Goal: Information Seeking & Learning: Stay updated

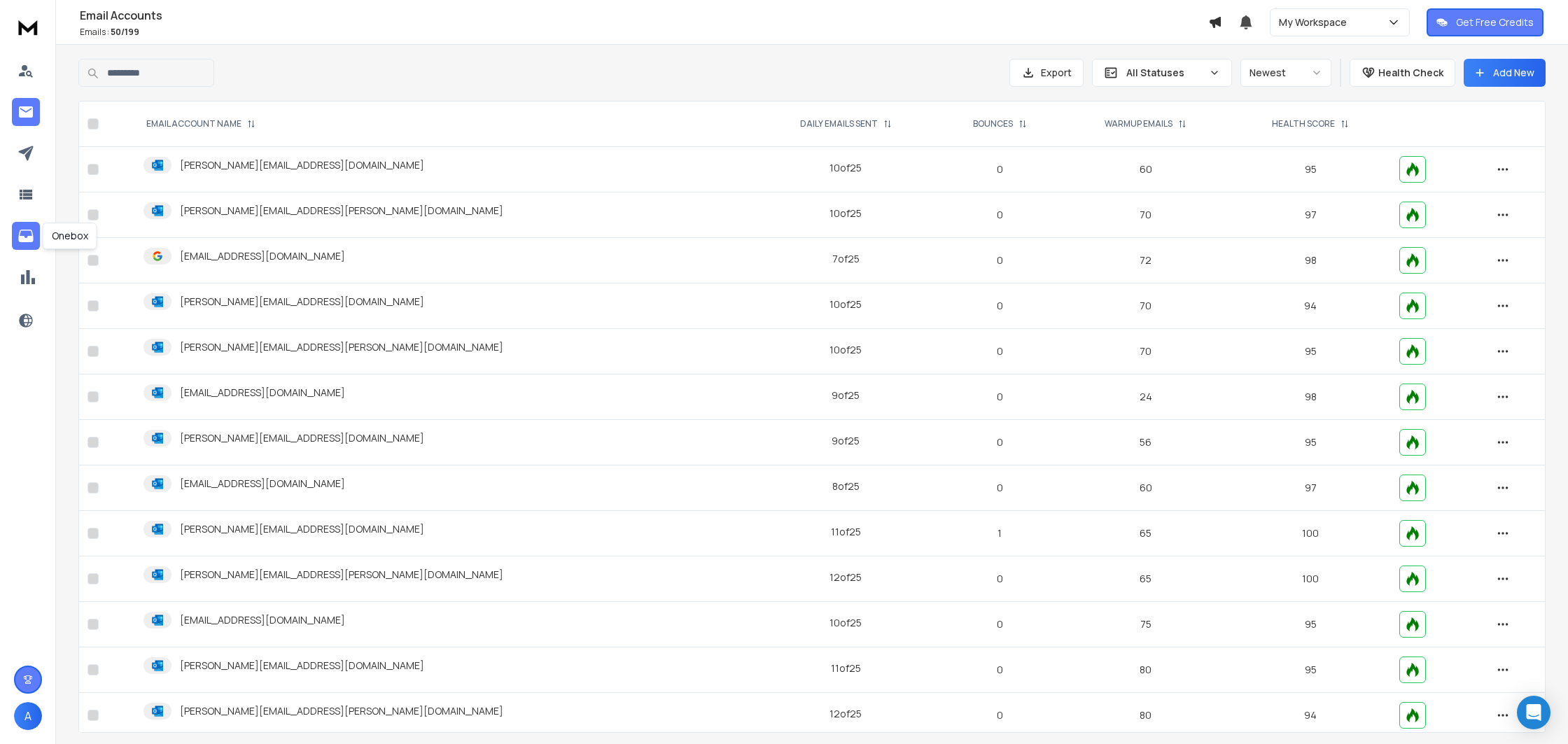
click at [24, 239] on icon at bounding box center [25, 235] width 15 height 12
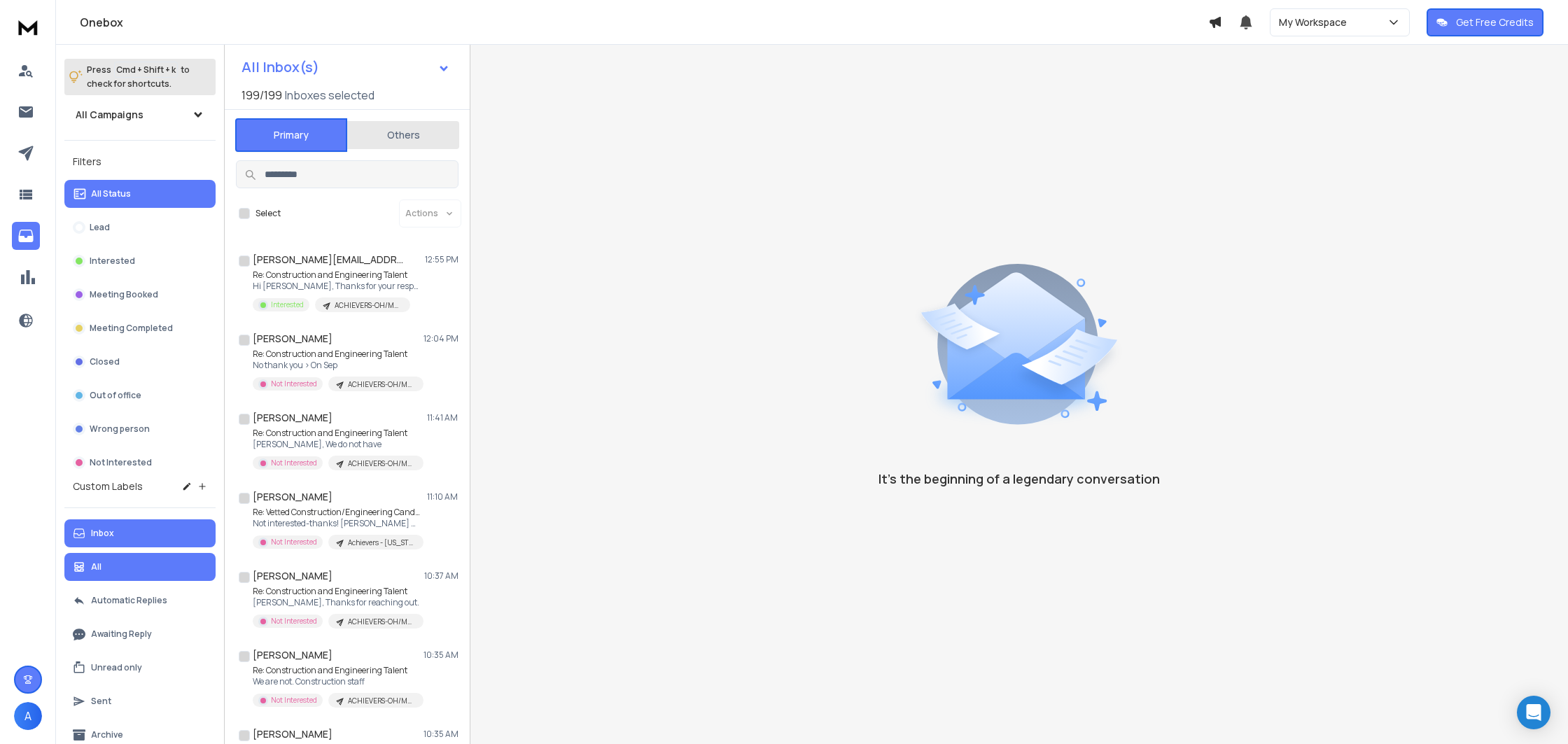
click at [118, 566] on button "All" at bounding box center [139, 567] width 152 height 28
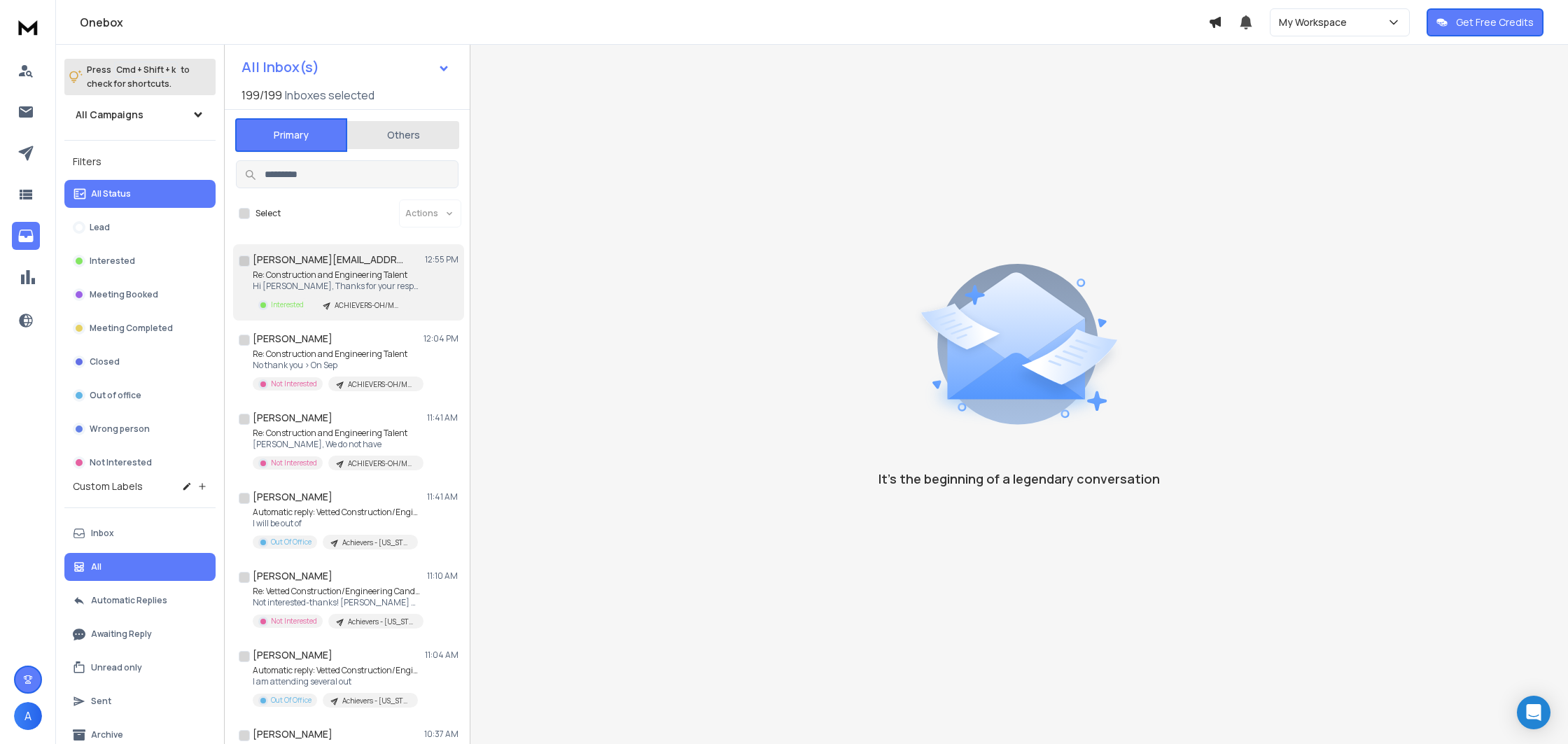
click at [327, 287] on p "Hi [PERSON_NAME], Thanks for your response. We" at bounding box center [336, 286] width 168 height 11
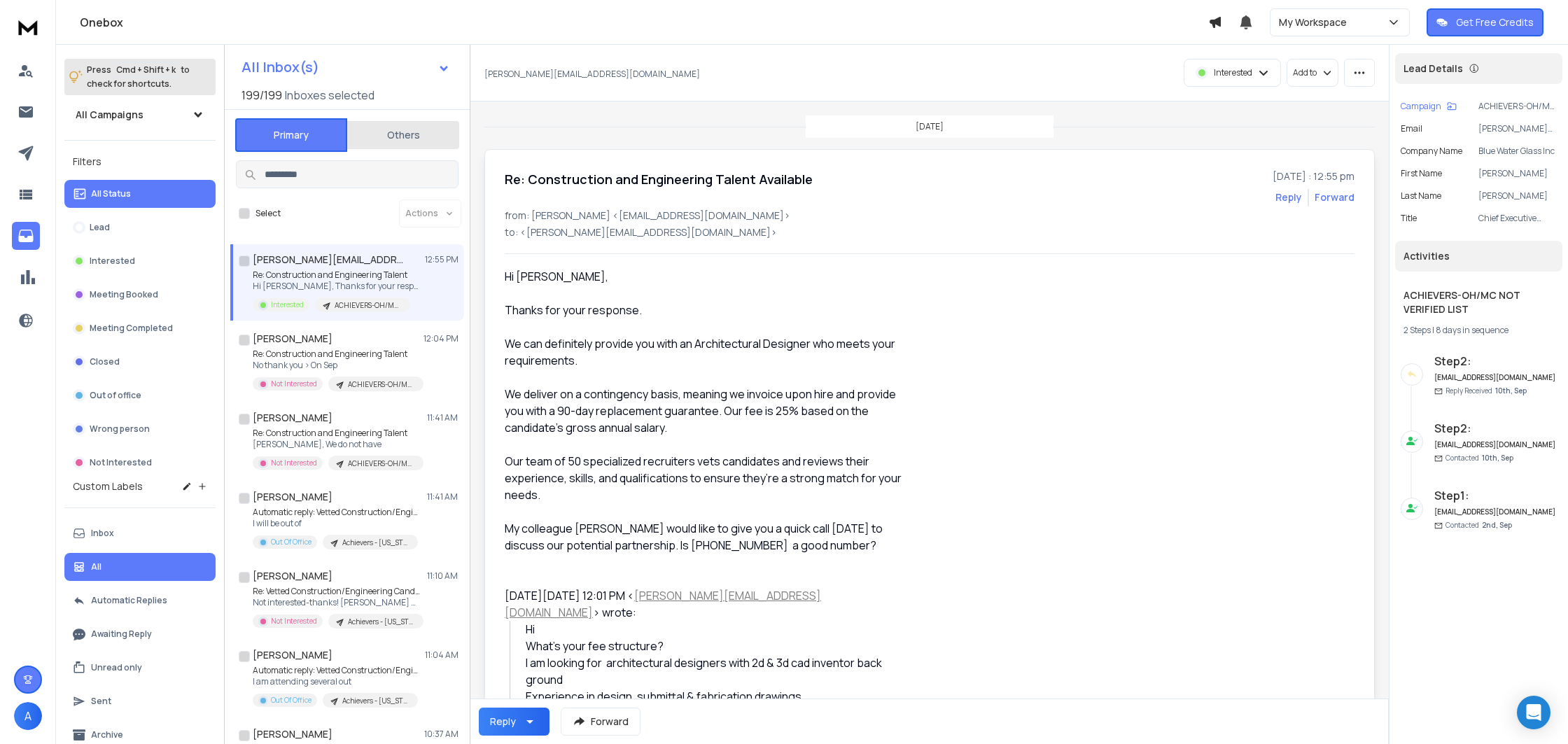
scroll to position [1, 0]
drag, startPoint x: 549, startPoint y: 232, endPoint x: 638, endPoint y: 237, distance: 89.1
click at [638, 238] on p "to: <rick@bluewaterglass.net>" at bounding box center [929, 231] width 850 height 14
copy p "bluewaterglass.net"
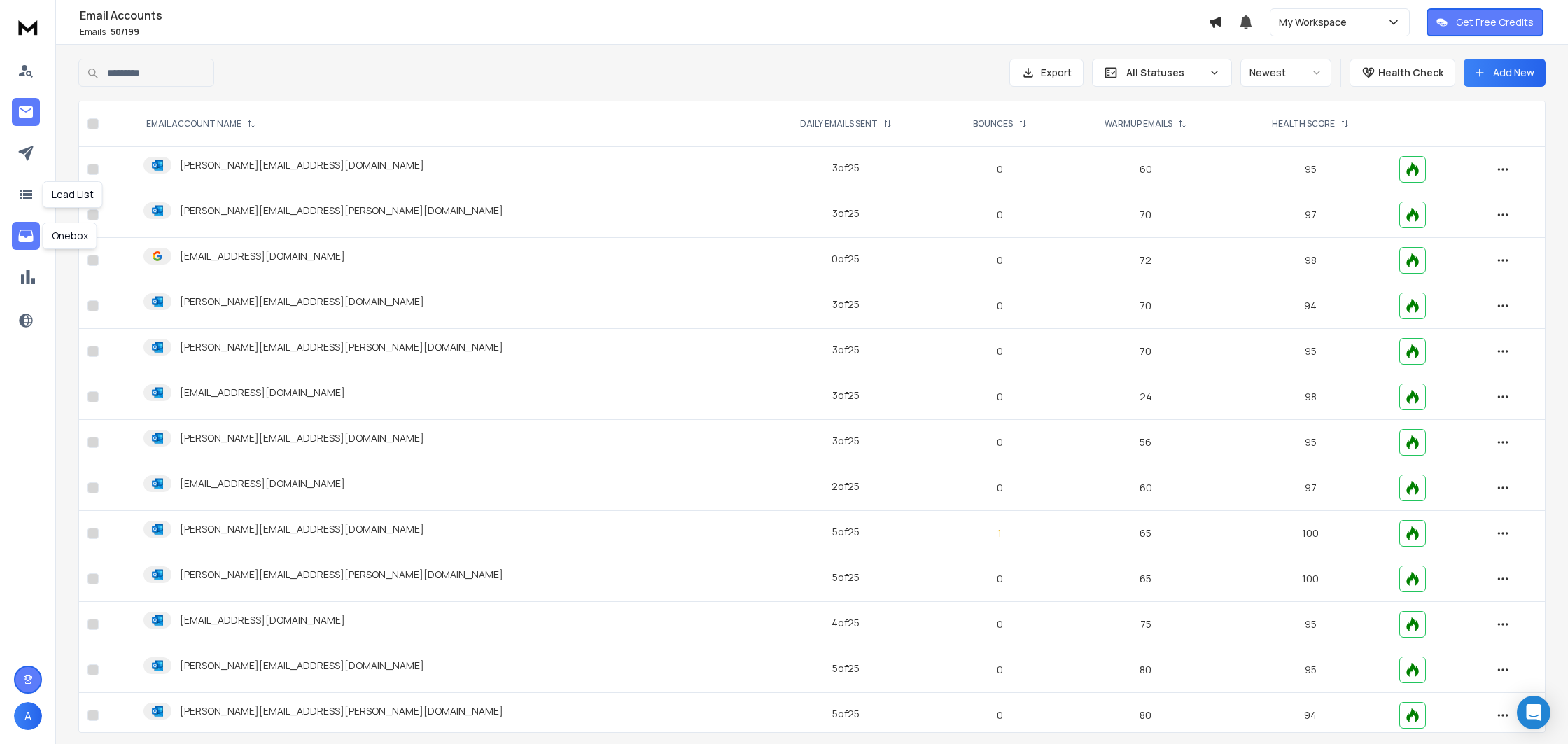
click at [24, 225] on link at bounding box center [26, 236] width 28 height 28
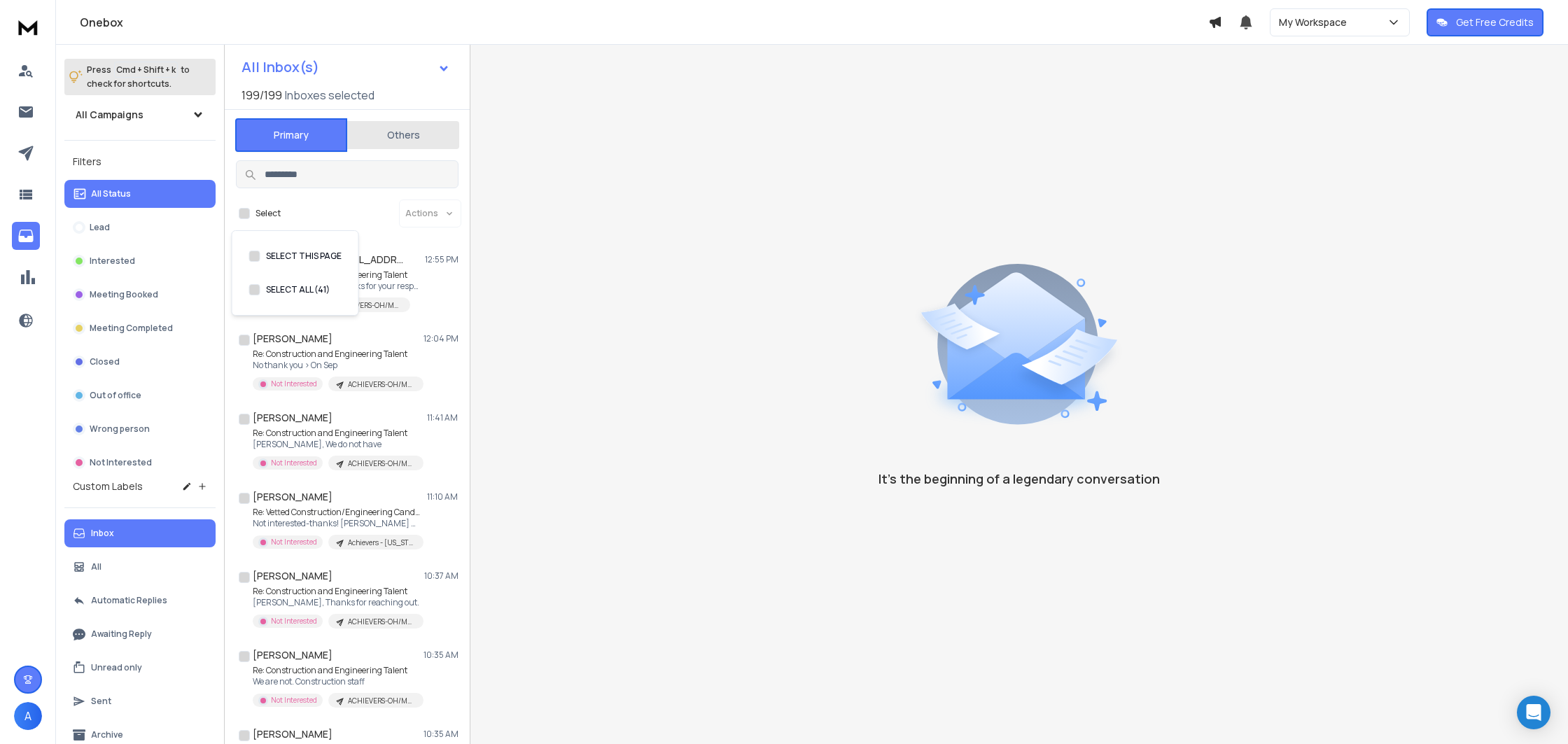
click at [347, 251] on div "SELECT THIS PAGE SELECT ALL (41)" at bounding box center [295, 273] width 127 height 86
click at [375, 258] on div "rick@bluewaterglass.net 12:55 PM" at bounding box center [355, 259] width 206 height 14
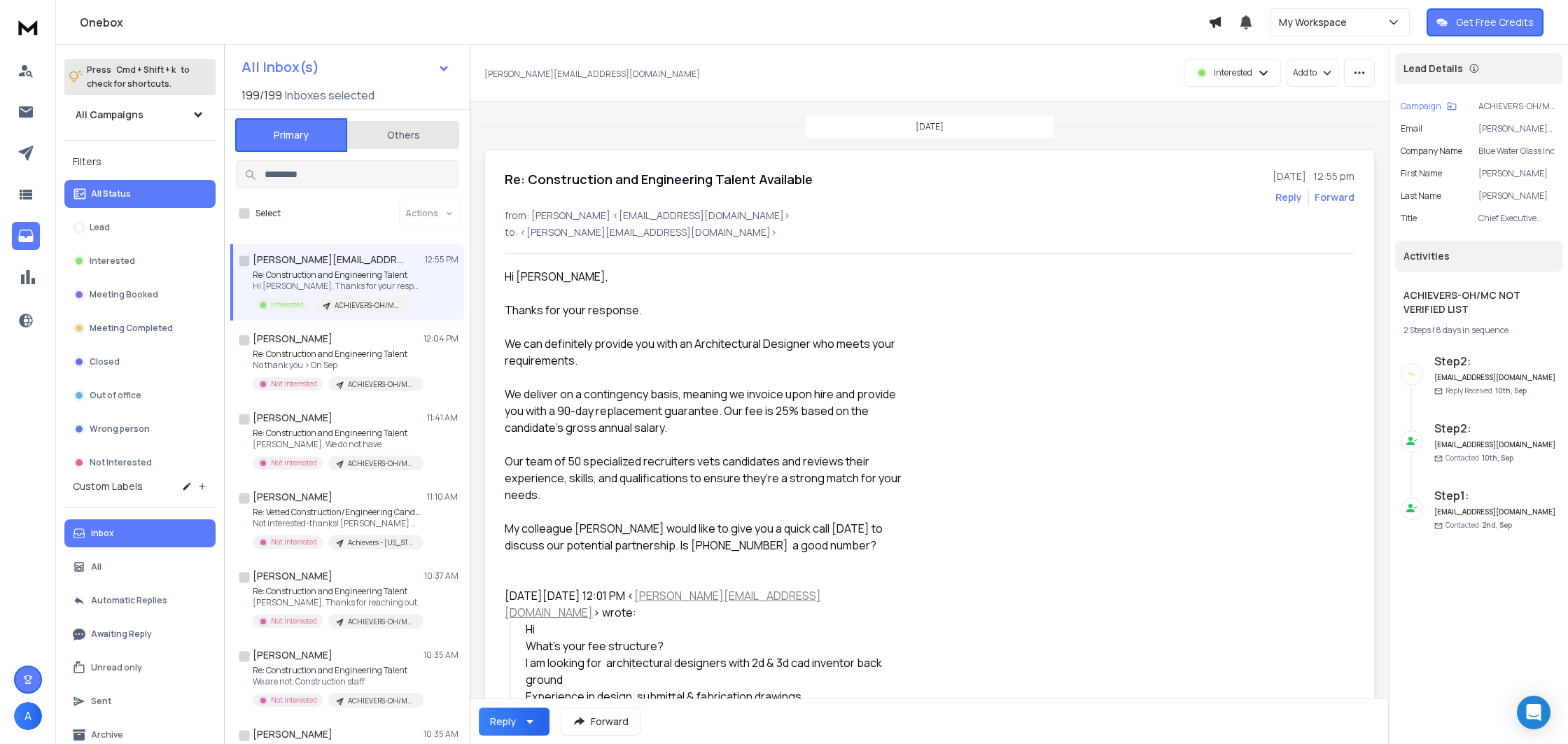
click at [10, 144] on div "A" at bounding box center [27, 372] width 56 height 744
click at [34, 146] on icon at bounding box center [26, 153] width 17 height 17
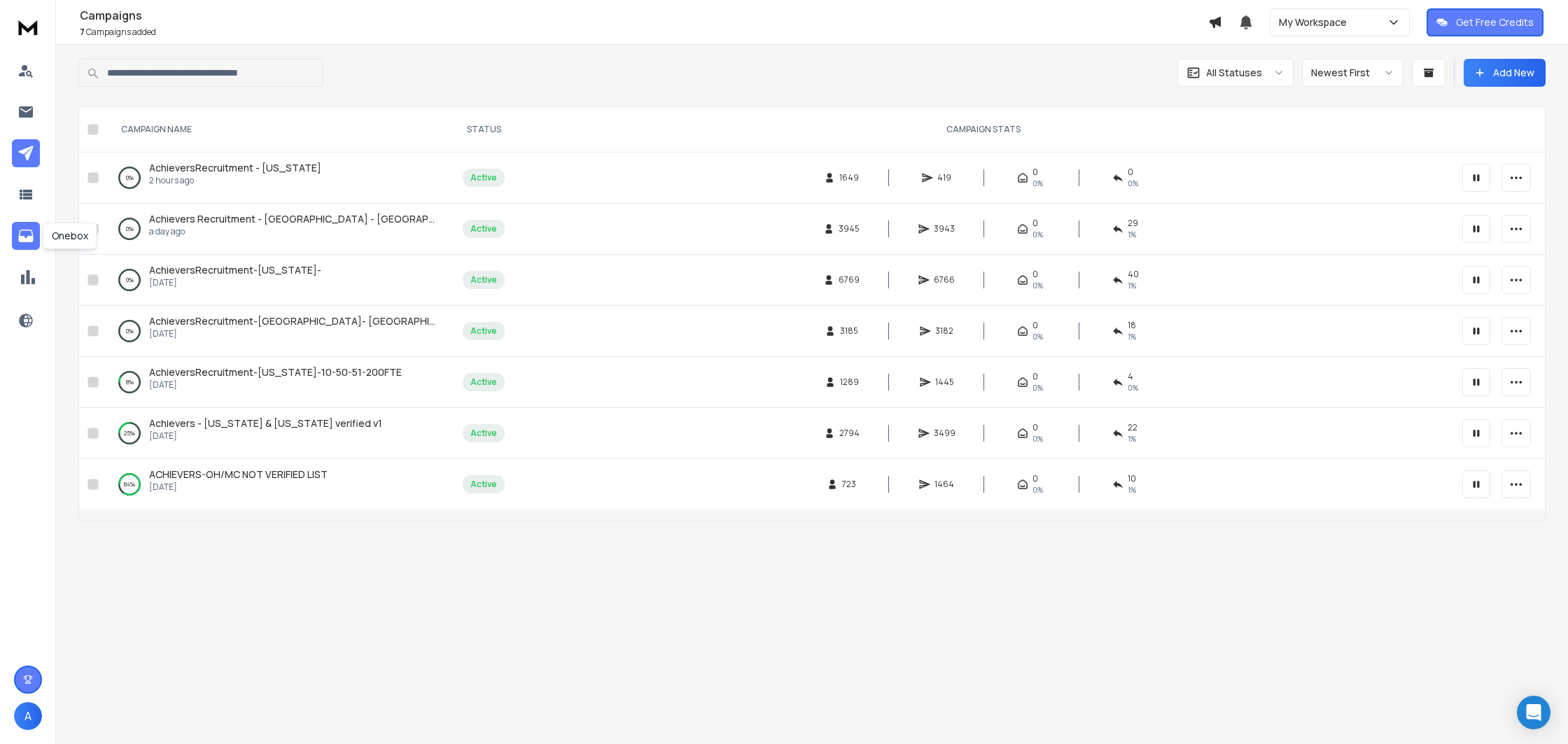
click at [32, 245] on link at bounding box center [26, 236] width 28 height 28
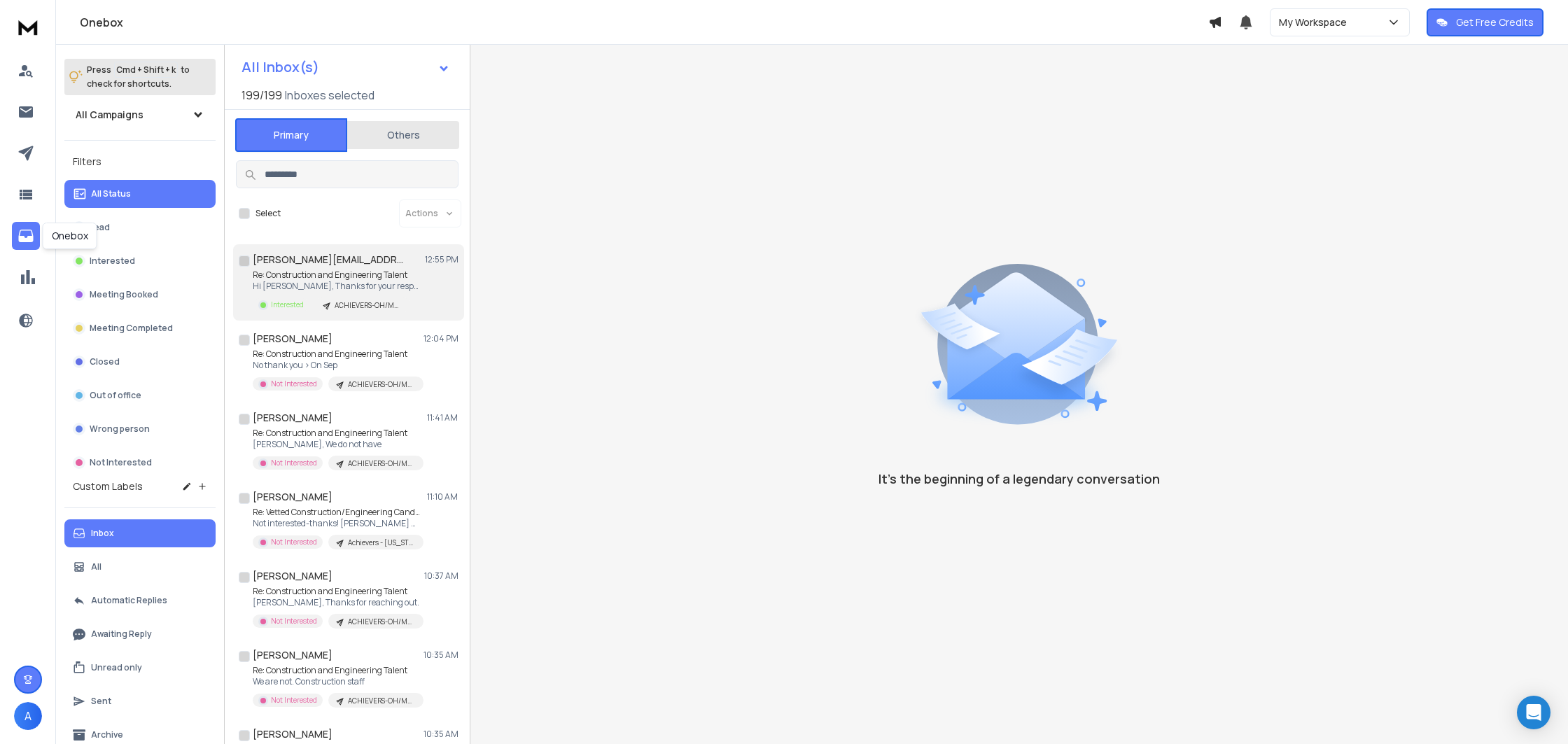
click at [321, 263] on h1 "[PERSON_NAME][EMAIL_ADDRESS][DOMAIN_NAME]" at bounding box center [329, 259] width 154 height 14
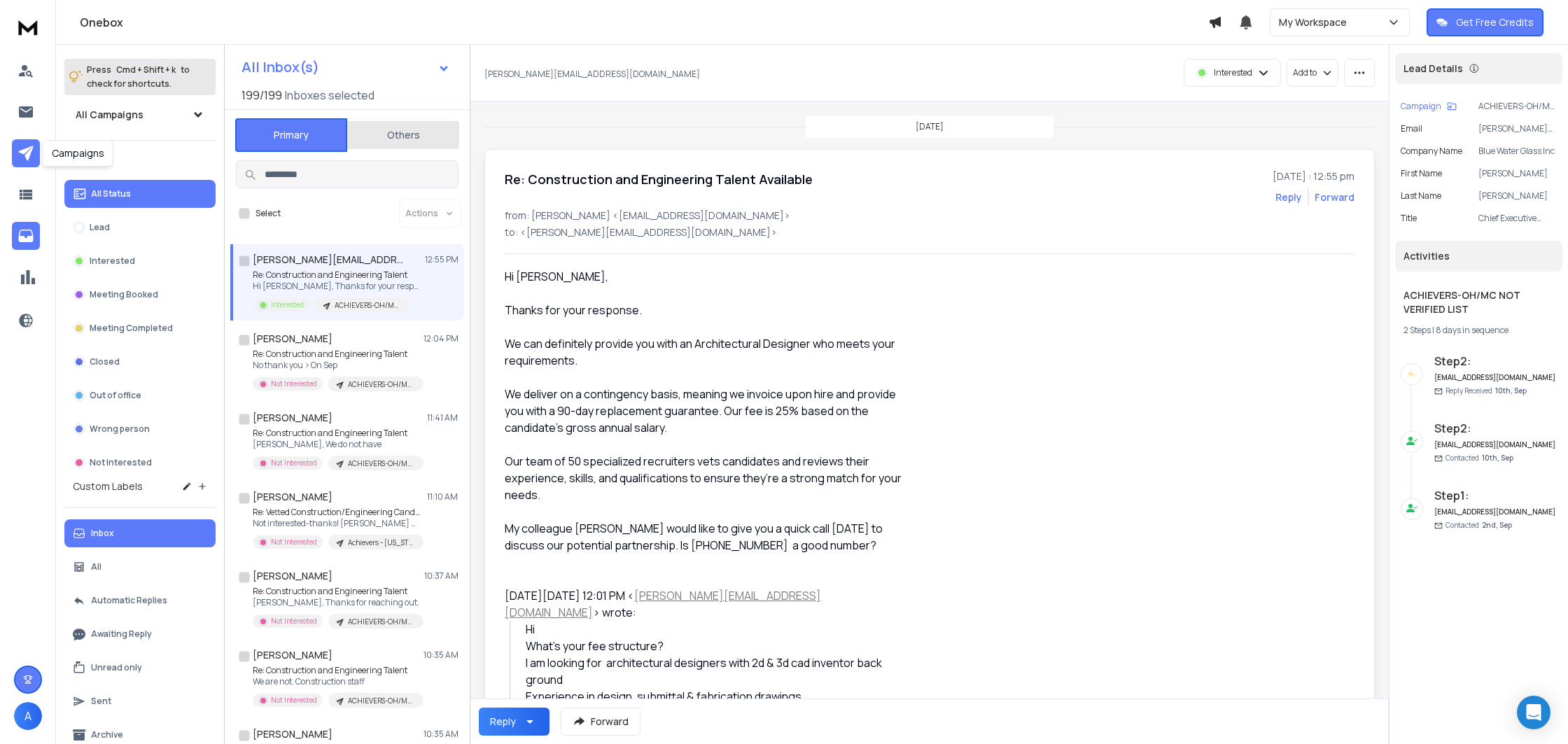
click at [15, 146] on link at bounding box center [26, 153] width 28 height 28
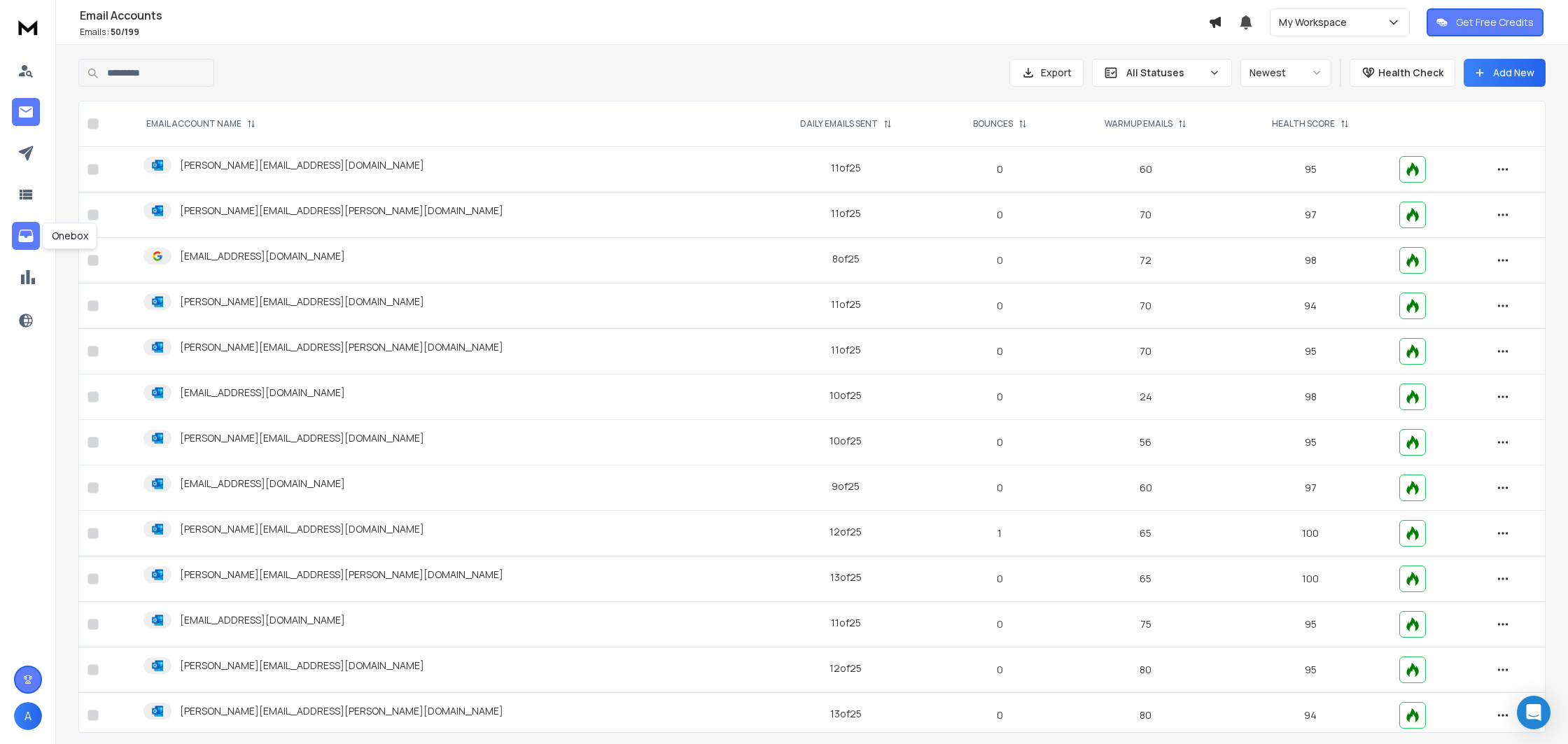
click at [21, 226] on link at bounding box center [26, 236] width 28 height 28
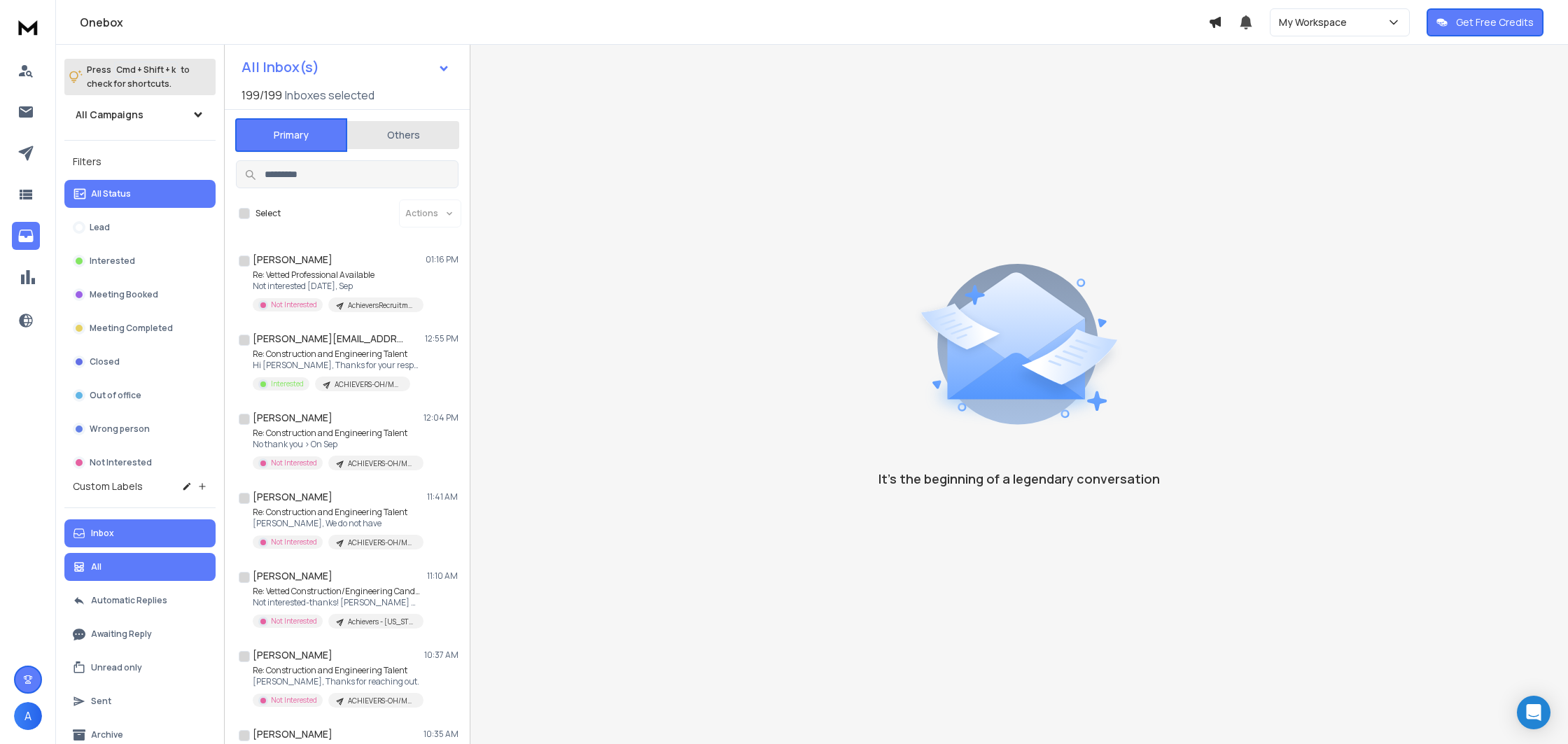
click at [143, 564] on button "All" at bounding box center [139, 567] width 152 height 28
click at [104, 531] on p "Inbox" at bounding box center [103, 533] width 24 height 11
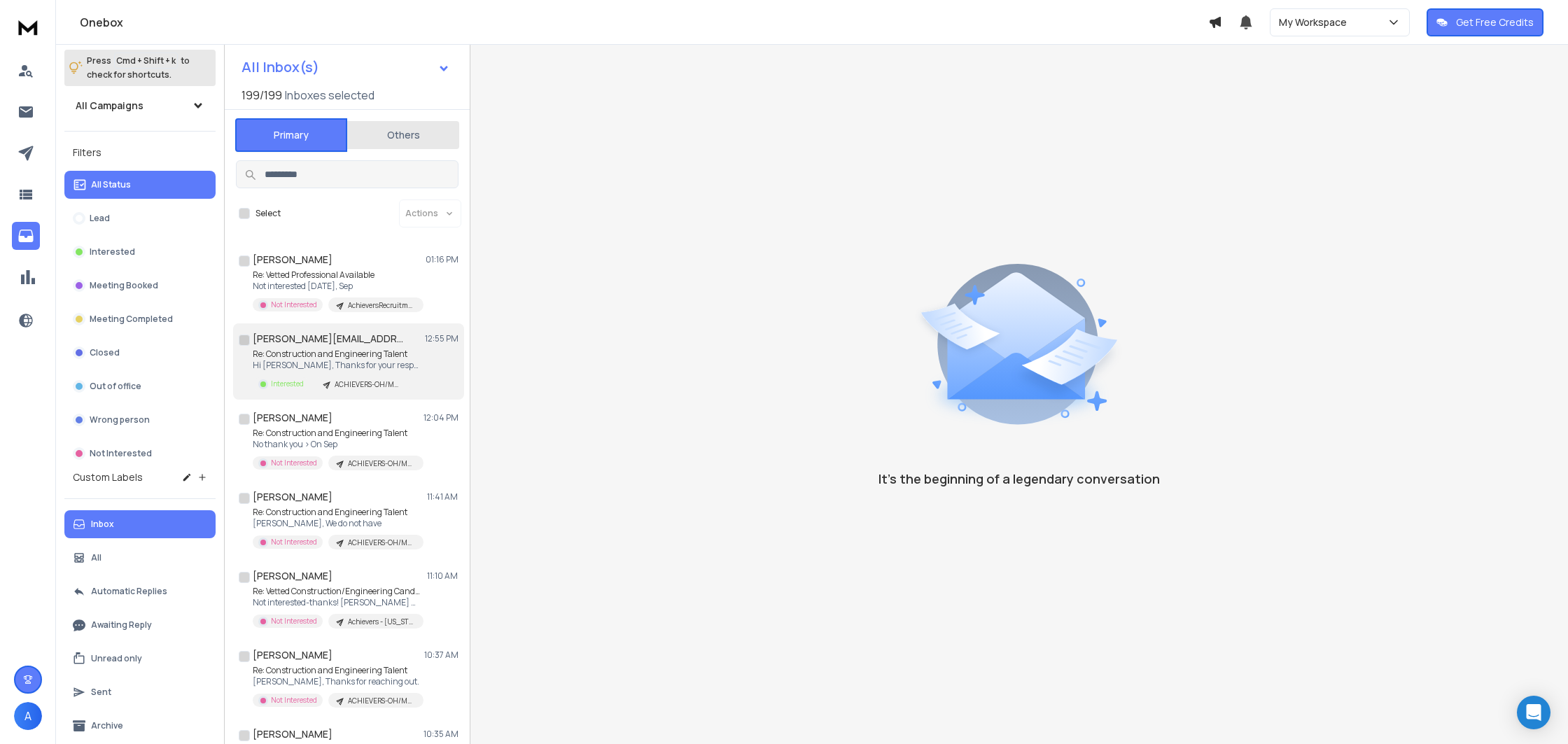
scroll to position [9, 0]
click at [369, 354] on p "Re: Construction and Engineering Talent" at bounding box center [336, 354] width 168 height 11
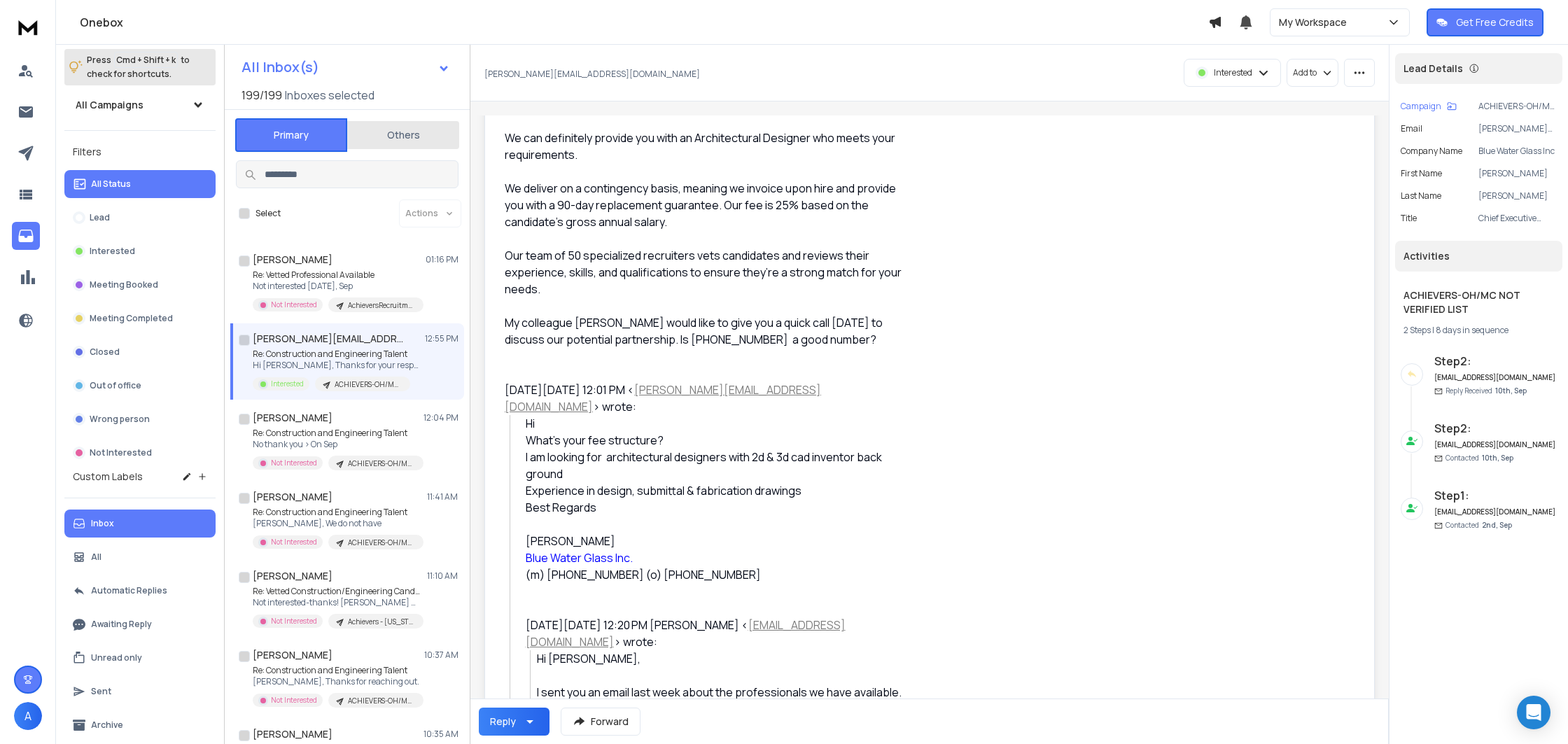
scroll to position [210, 0]
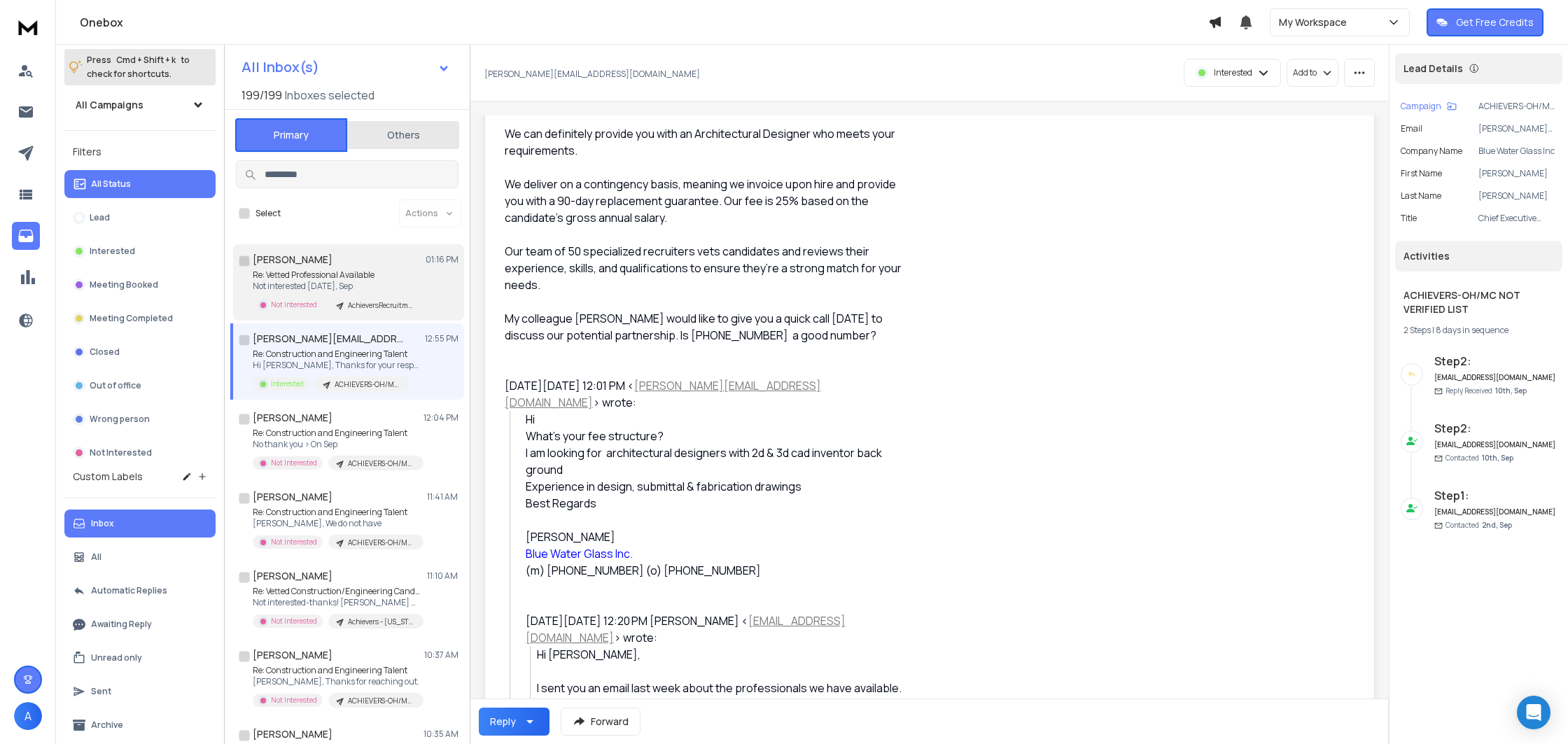
click at [337, 278] on p "Re: Vetted Professional Available" at bounding box center [336, 275] width 168 height 11
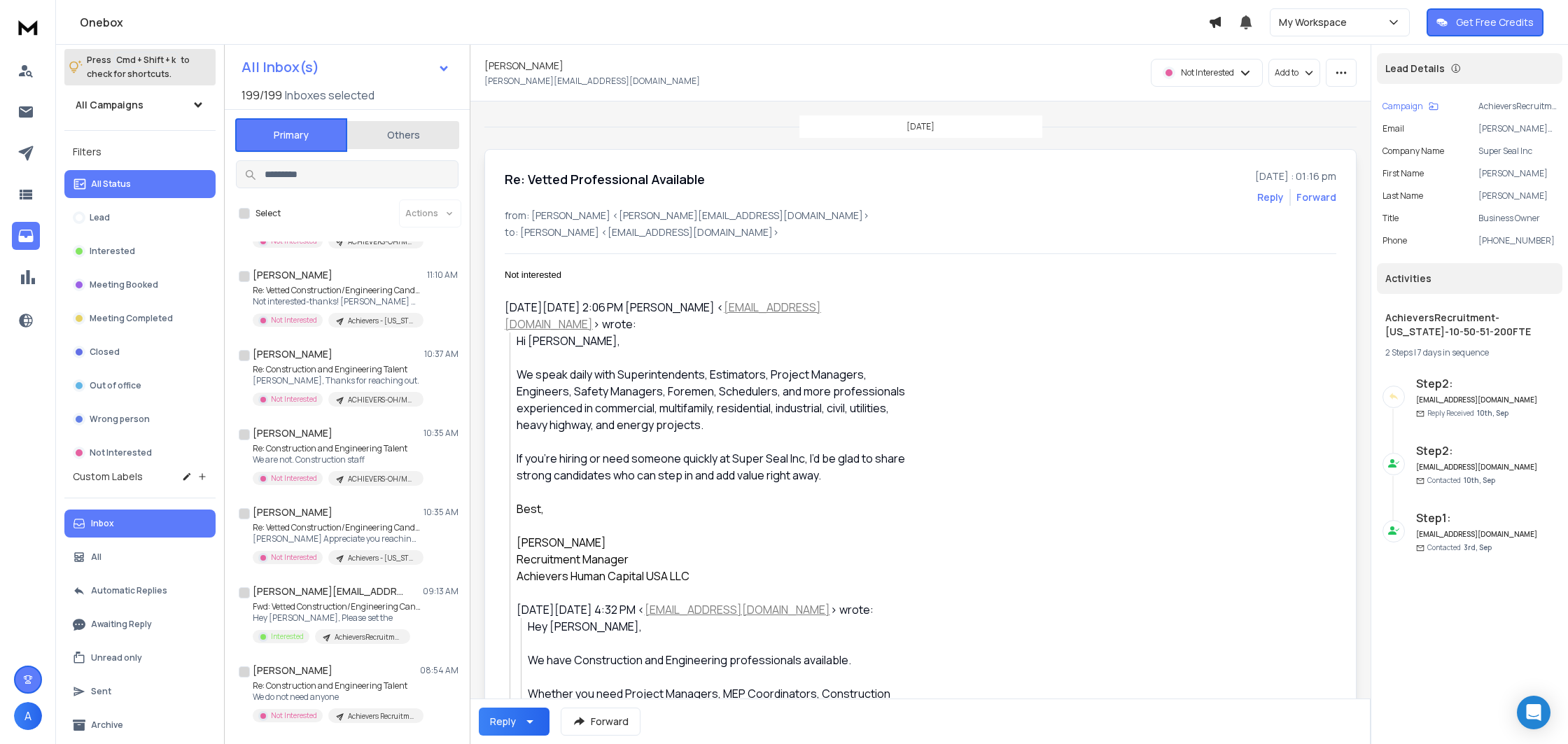
scroll to position [304, 0]
click at [125, 565] on button "All" at bounding box center [139, 557] width 152 height 28
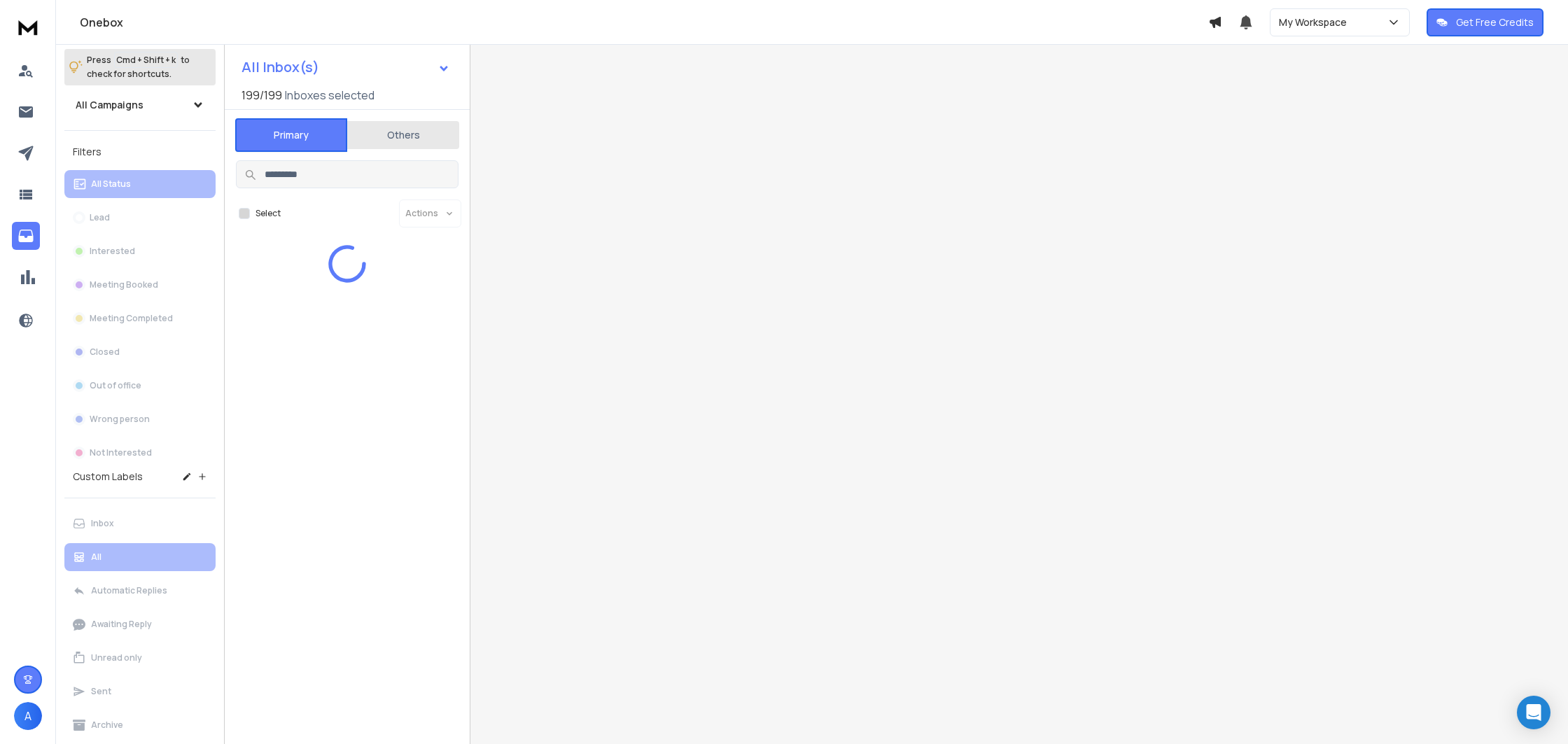
scroll to position [0, 0]
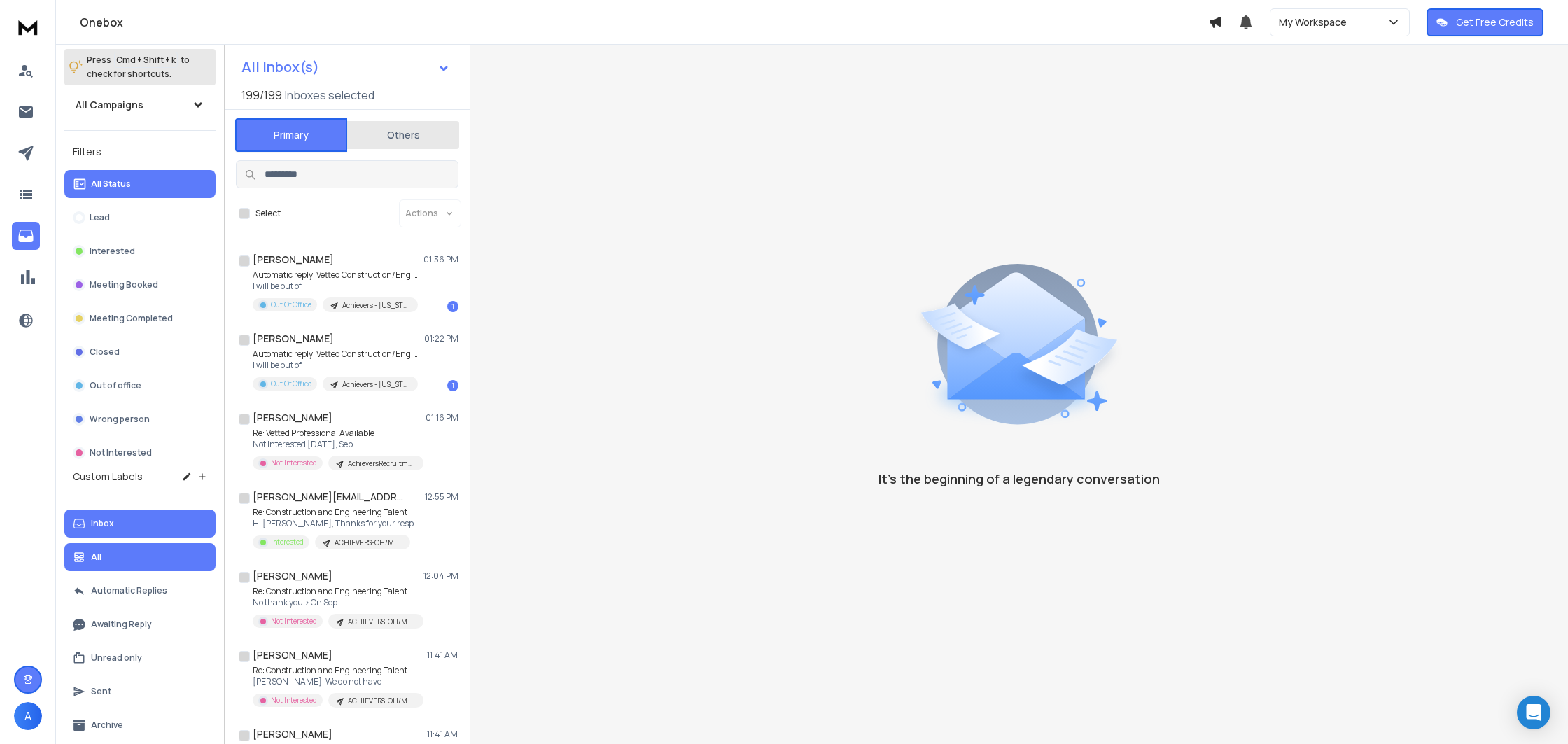
click at [113, 526] on button "Inbox" at bounding box center [139, 523] width 152 height 28
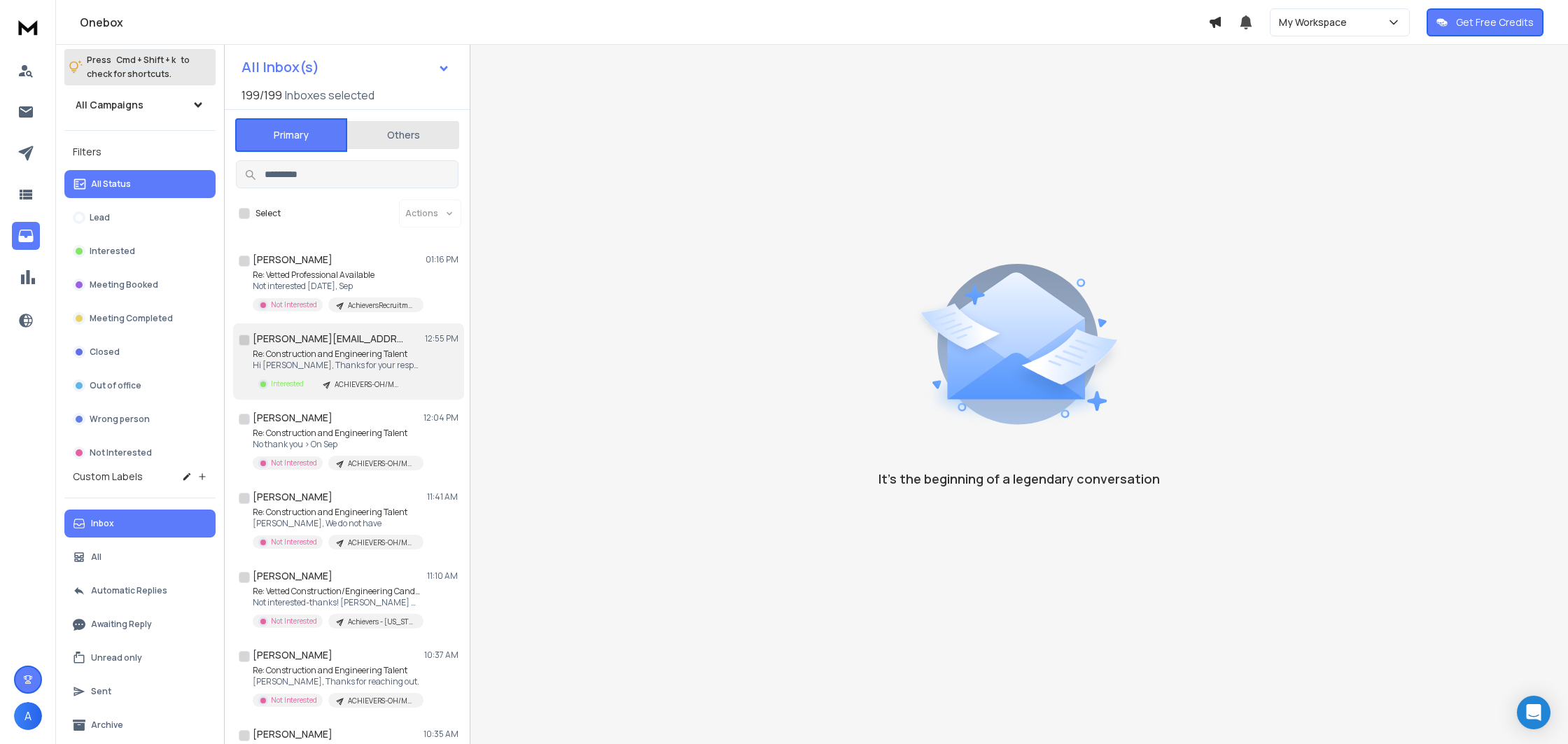
click at [313, 351] on p "Re: Construction and Engineering Talent" at bounding box center [336, 354] width 168 height 11
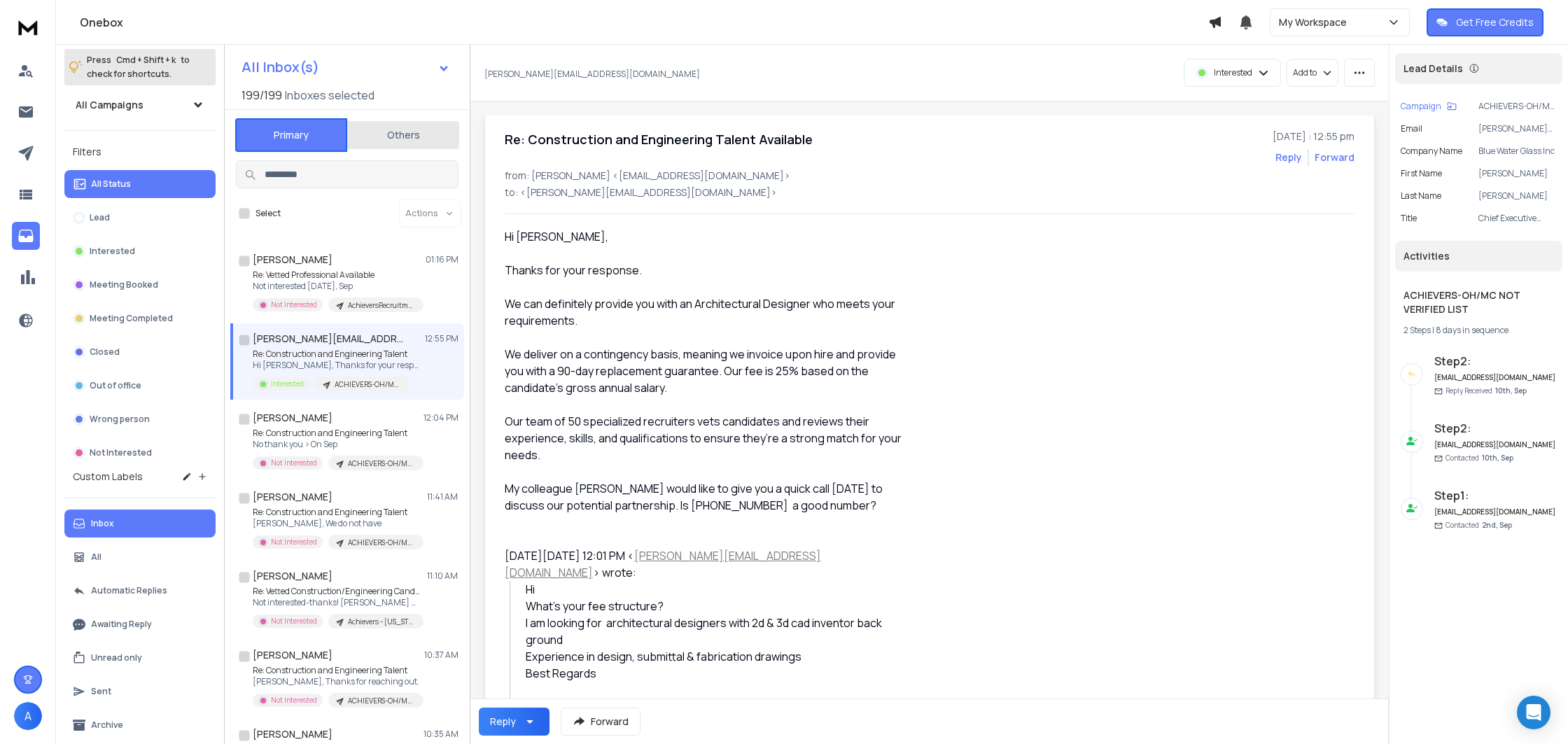
scroll to position [43, 0]
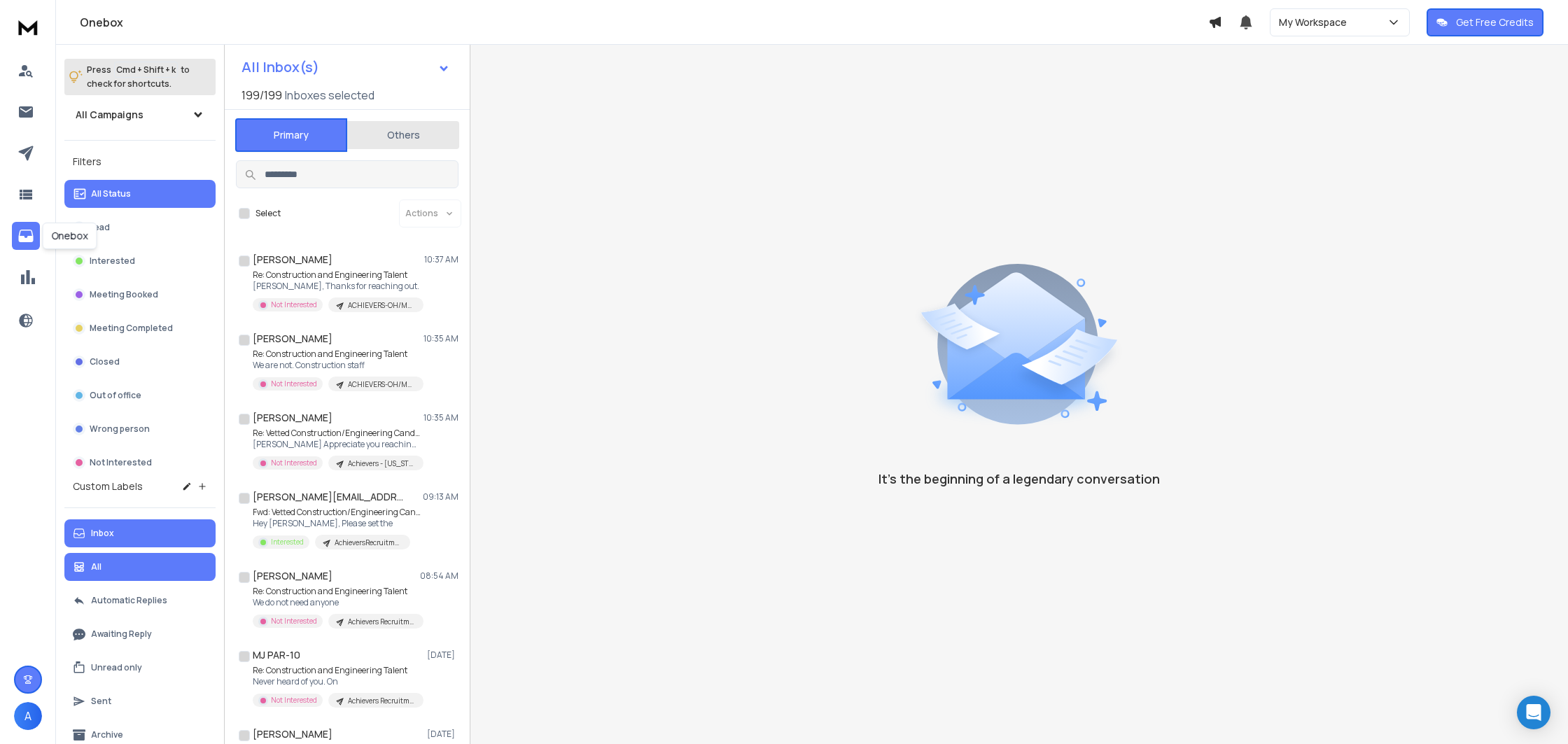
click at [133, 562] on button "All" at bounding box center [139, 567] width 152 height 28
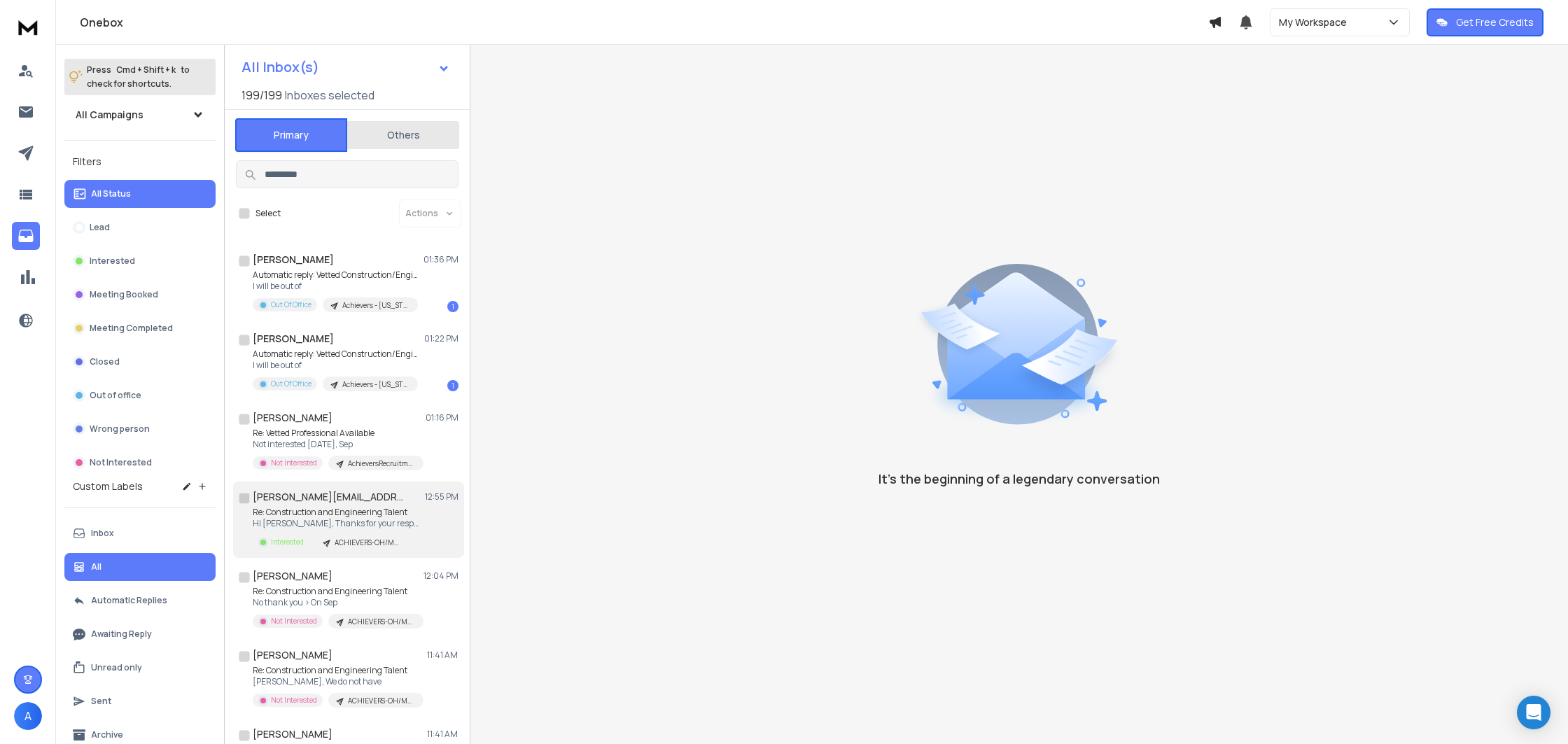
click at [367, 484] on div "[PERSON_NAME][EMAIL_ADDRESS][DOMAIN_NAME] 12:55 PM Re: Construction and Enginee…" at bounding box center [348, 519] width 231 height 76
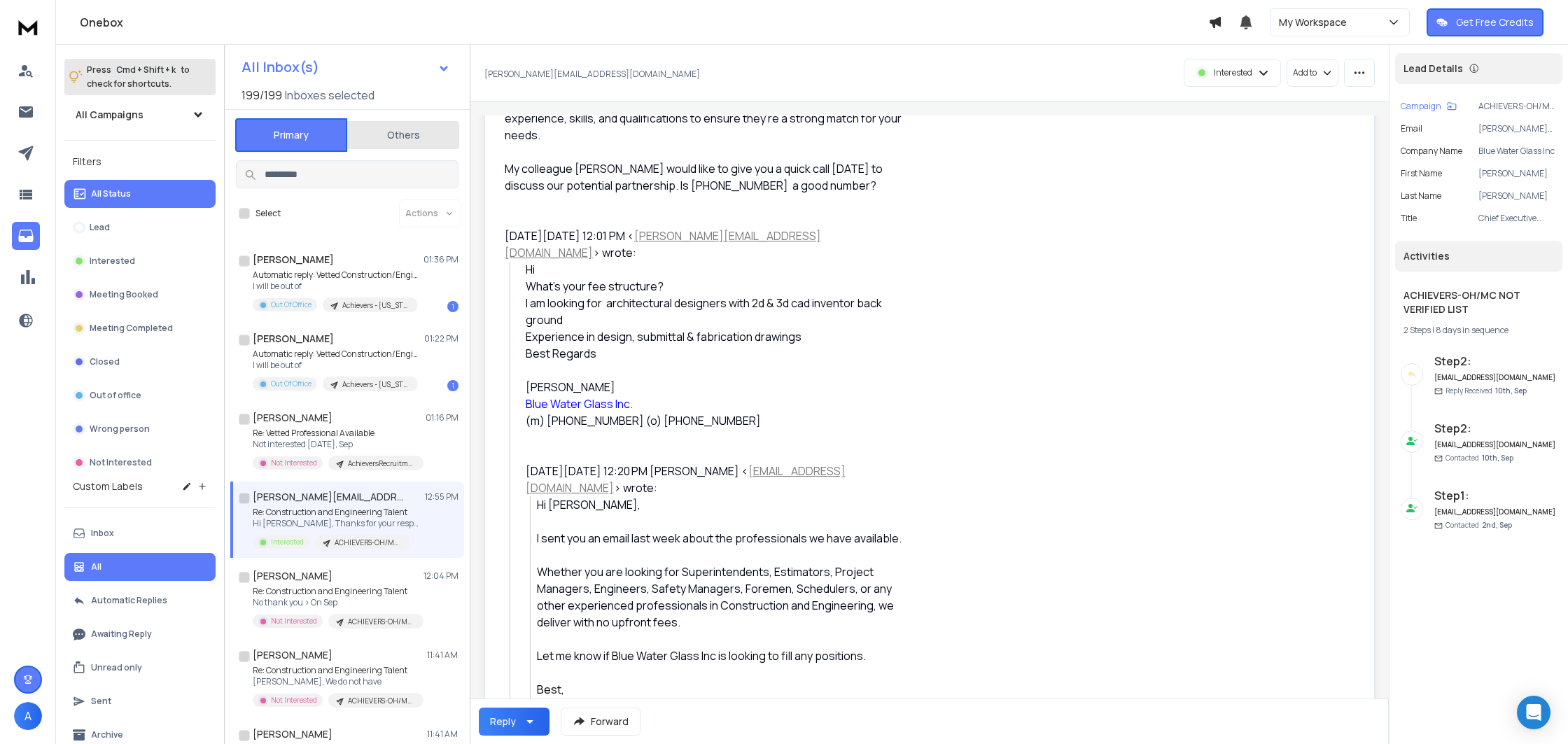
scroll to position [362, 0]
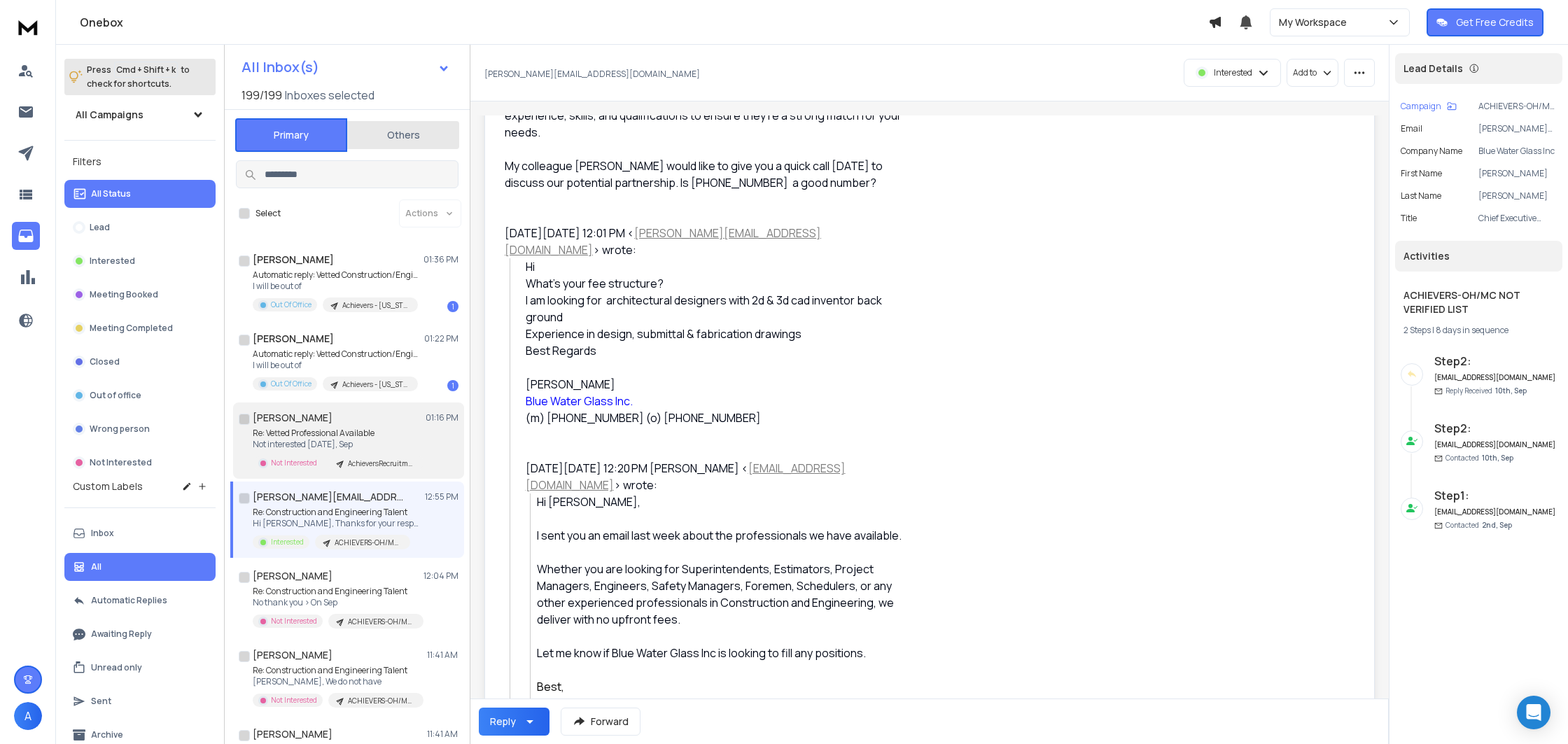
click at [392, 434] on p "Re: Vetted Professional Available" at bounding box center [336, 433] width 168 height 11
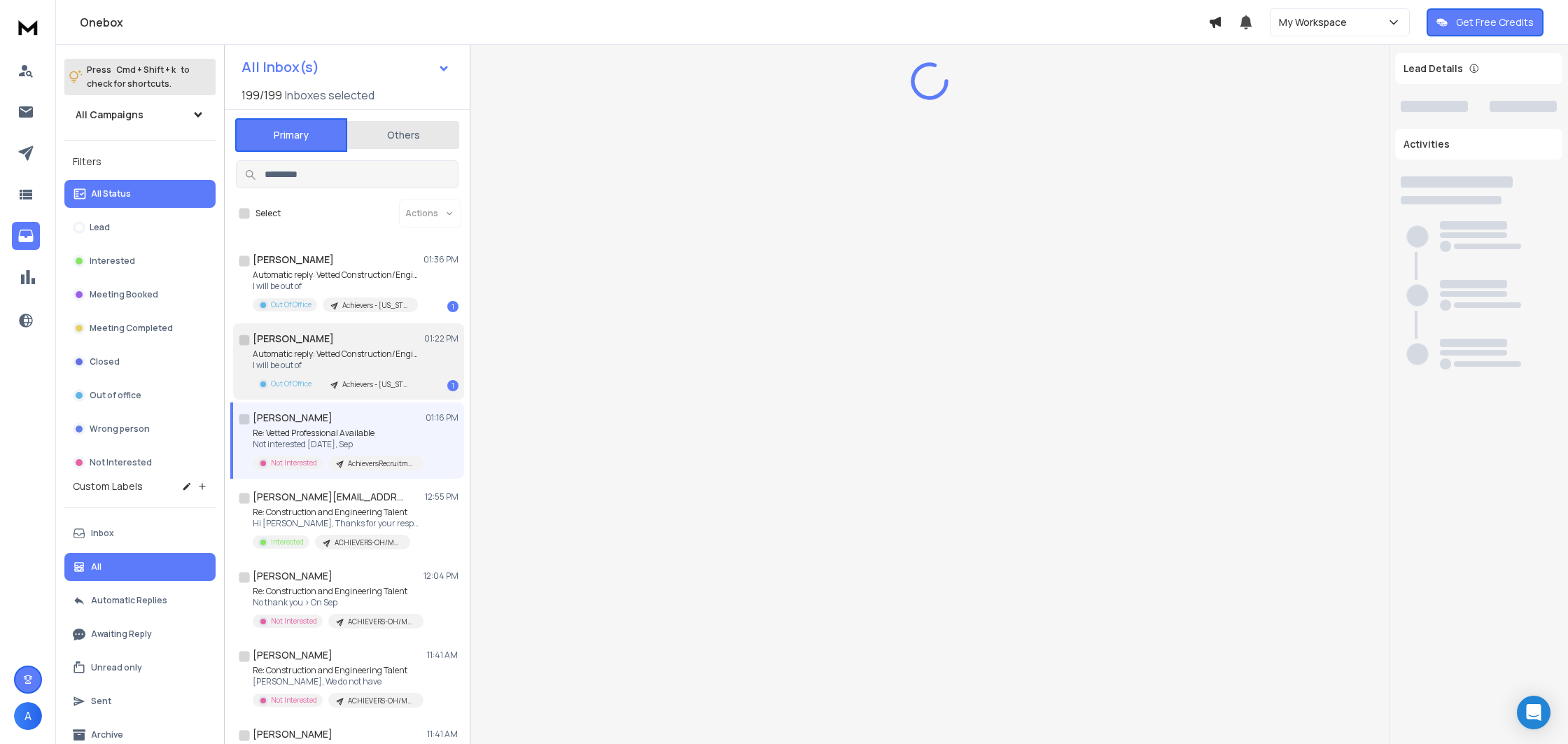
click at [398, 356] on p "Automatic reply: Vetted Construction/Engineering Candidates" at bounding box center [336, 354] width 168 height 11
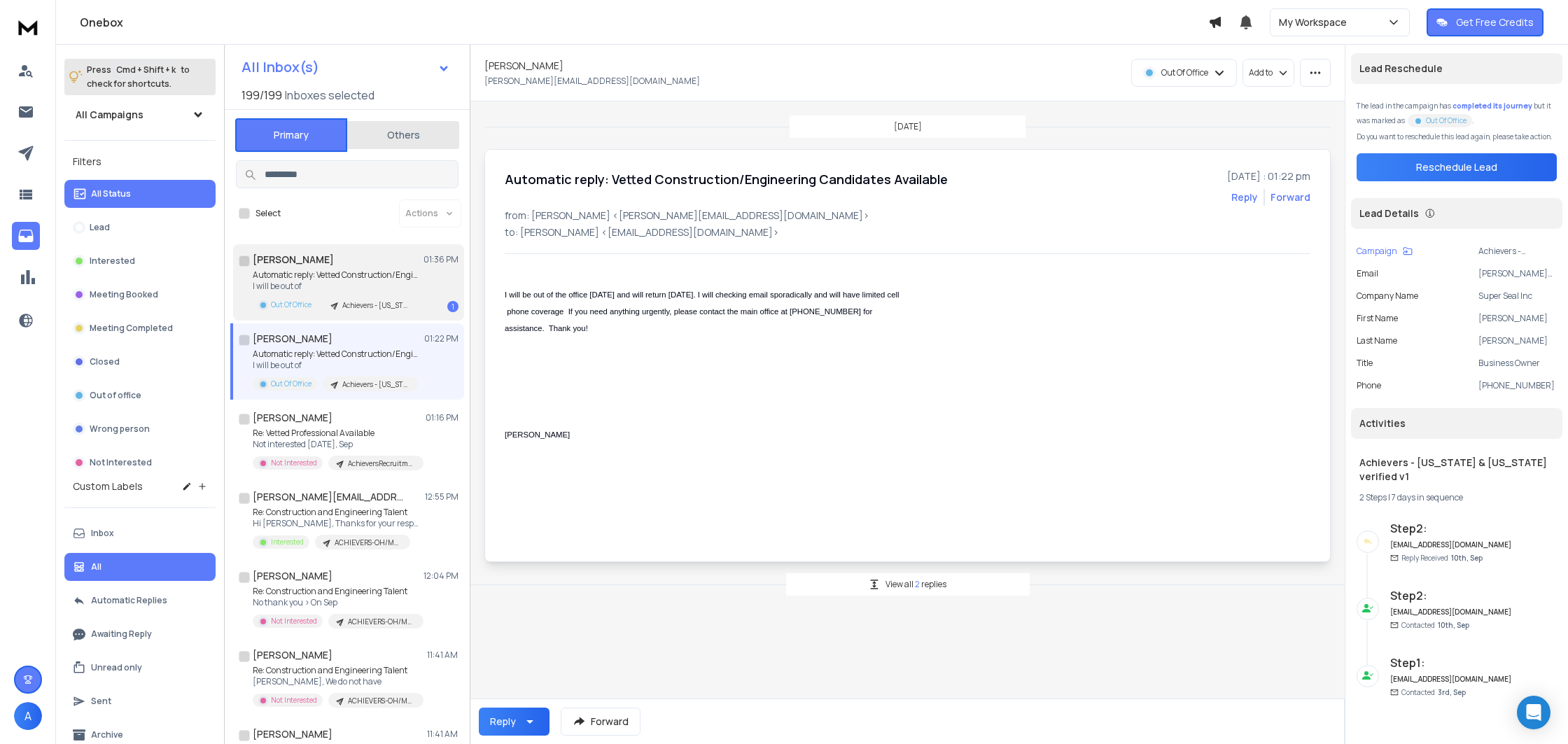
click at [385, 276] on p "Automatic reply: Vetted Construction/Engineering Candidates" at bounding box center [336, 275] width 168 height 11
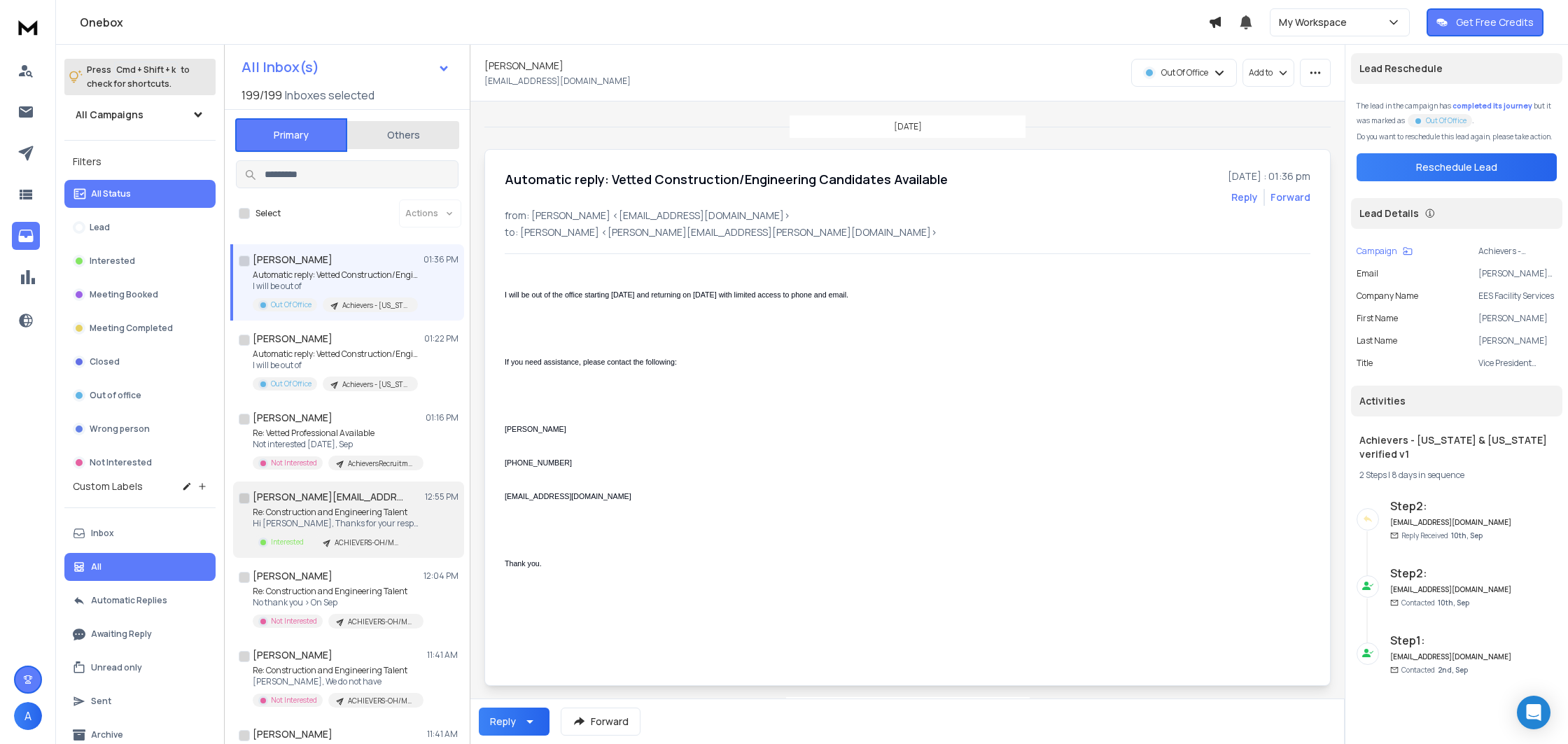
click at [330, 515] on p "Re: Construction and Engineering Talent" at bounding box center [336, 512] width 168 height 11
